Goal: Task Accomplishment & Management: Use online tool/utility

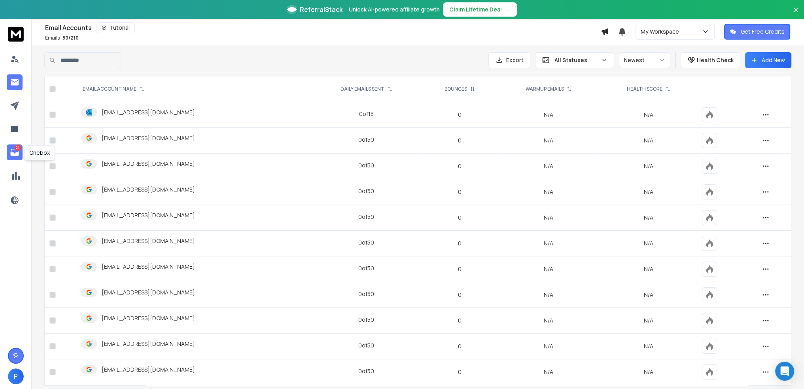
click at [13, 154] on icon at bounding box center [14, 152] width 8 height 7
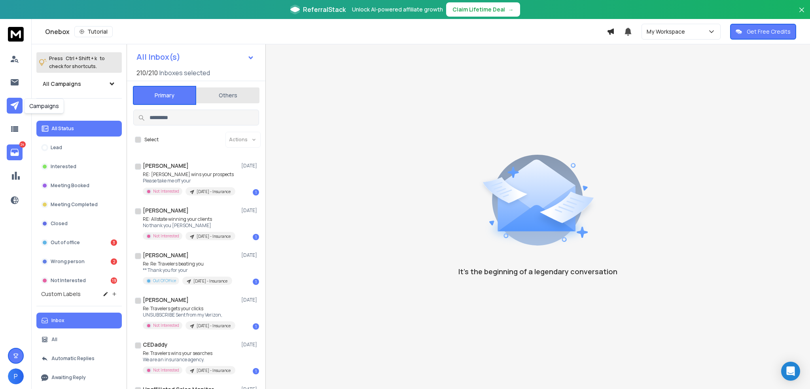
click at [20, 101] on link at bounding box center [15, 106] width 16 height 16
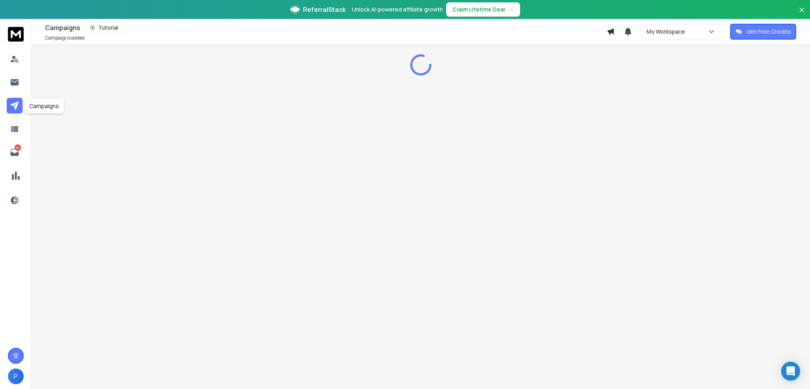
click at [20, 101] on link at bounding box center [15, 106] width 16 height 16
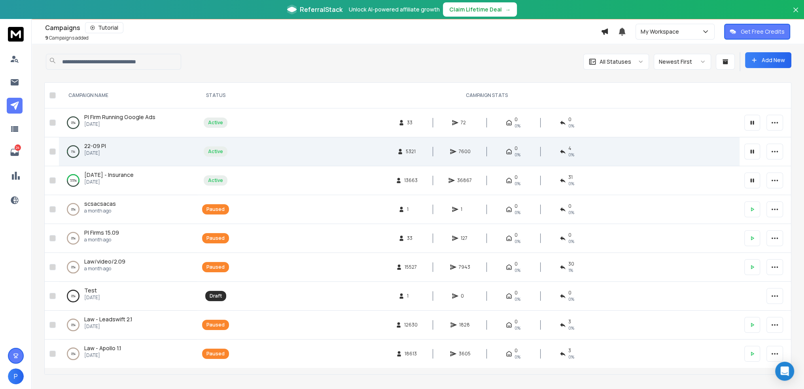
click at [751, 151] on icon at bounding box center [752, 151] width 4 height 4
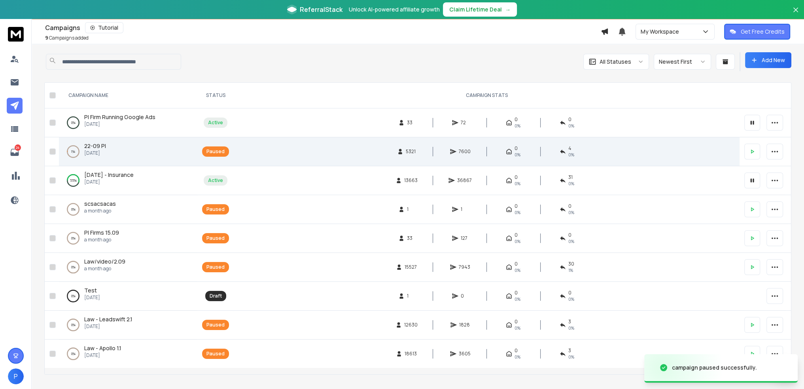
click at [338, 149] on div "5321 7600 0 0% 4 0 %" at bounding box center [486, 151] width 496 height 13
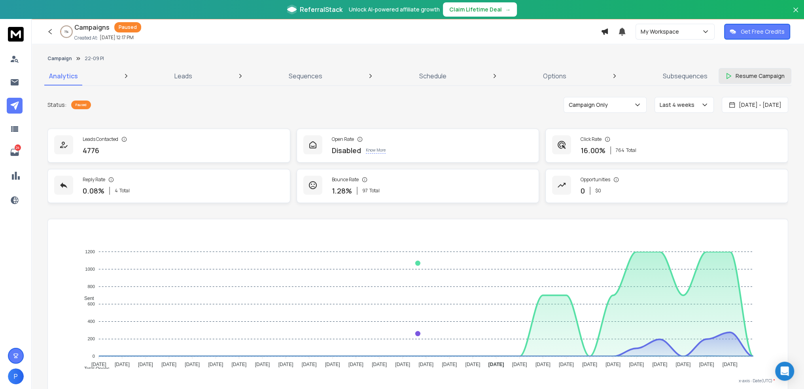
click at [740, 75] on button "Resume Campaign" at bounding box center [754, 76] width 73 height 16
